Goal: Task Accomplishment & Management: Manage account settings

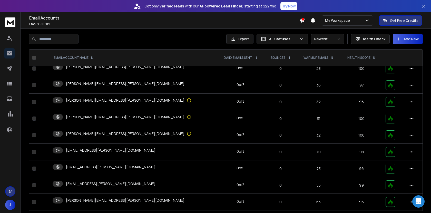
scroll to position [223, 0]
click at [84, 99] on p "[PERSON_NAME][EMAIL_ADDRESS][PERSON_NAME][DOMAIN_NAME]" at bounding box center [125, 99] width 118 height 5
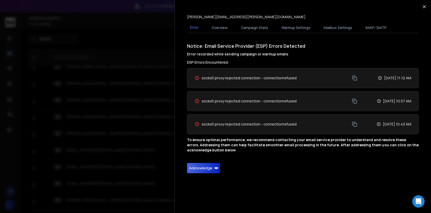
click at [421, 6] on icon "button" at bounding box center [423, 6] width 5 height 5
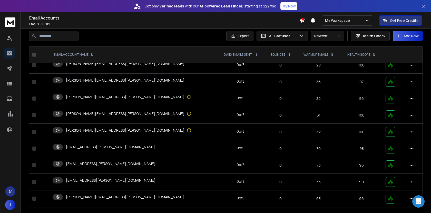
scroll to position [0, 0]
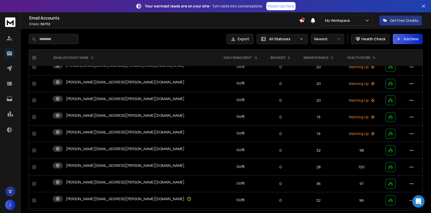
scroll to position [120, 0]
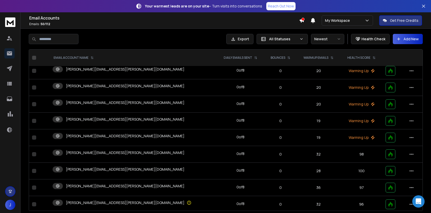
click at [104, 151] on div "[PERSON_NAME][EMAIL_ADDRESS][PERSON_NAME][DOMAIN_NAME]" at bounding box center [133, 152] width 161 height 6
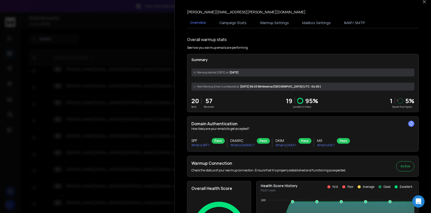
scroll to position [0, 0]
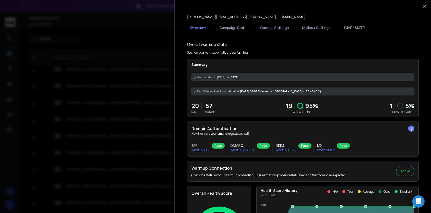
click at [351, 27] on button "IMAP/ SMTP" at bounding box center [354, 27] width 27 height 11
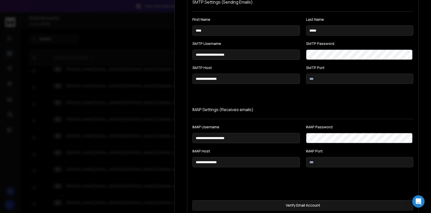
scroll to position [81, 0]
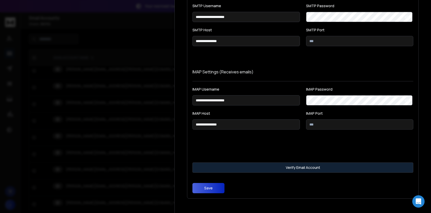
click at [295, 168] on button "Verify Email Account" at bounding box center [302, 167] width 221 height 10
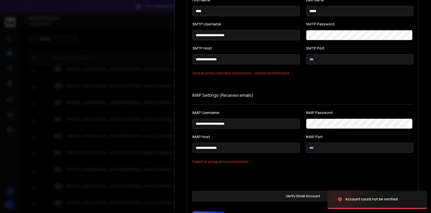
scroll to position [0, 0]
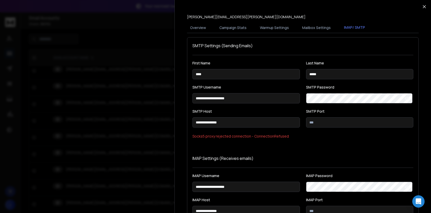
click at [423, 7] on icon "button" at bounding box center [424, 6] width 3 height 3
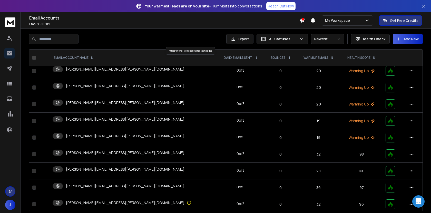
click at [185, 46] on div "Export All Statuses Newest Health Check Add New EMAIL ACCOUNT NAME DAILY EMAILS…" at bounding box center [226, 122] width 394 height 177
